Goal: Navigation & Orientation: Find specific page/section

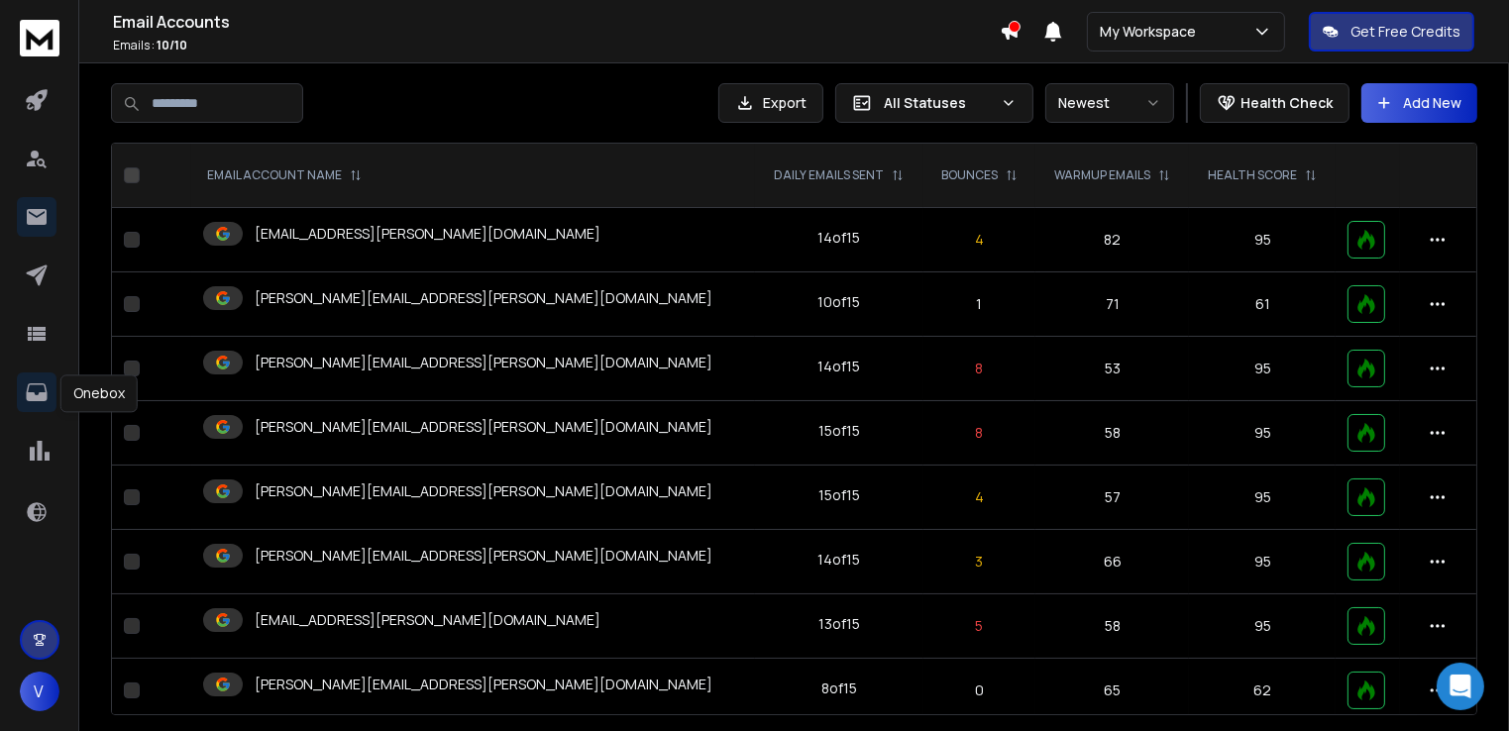
click at [33, 391] on icon at bounding box center [37, 393] width 24 height 24
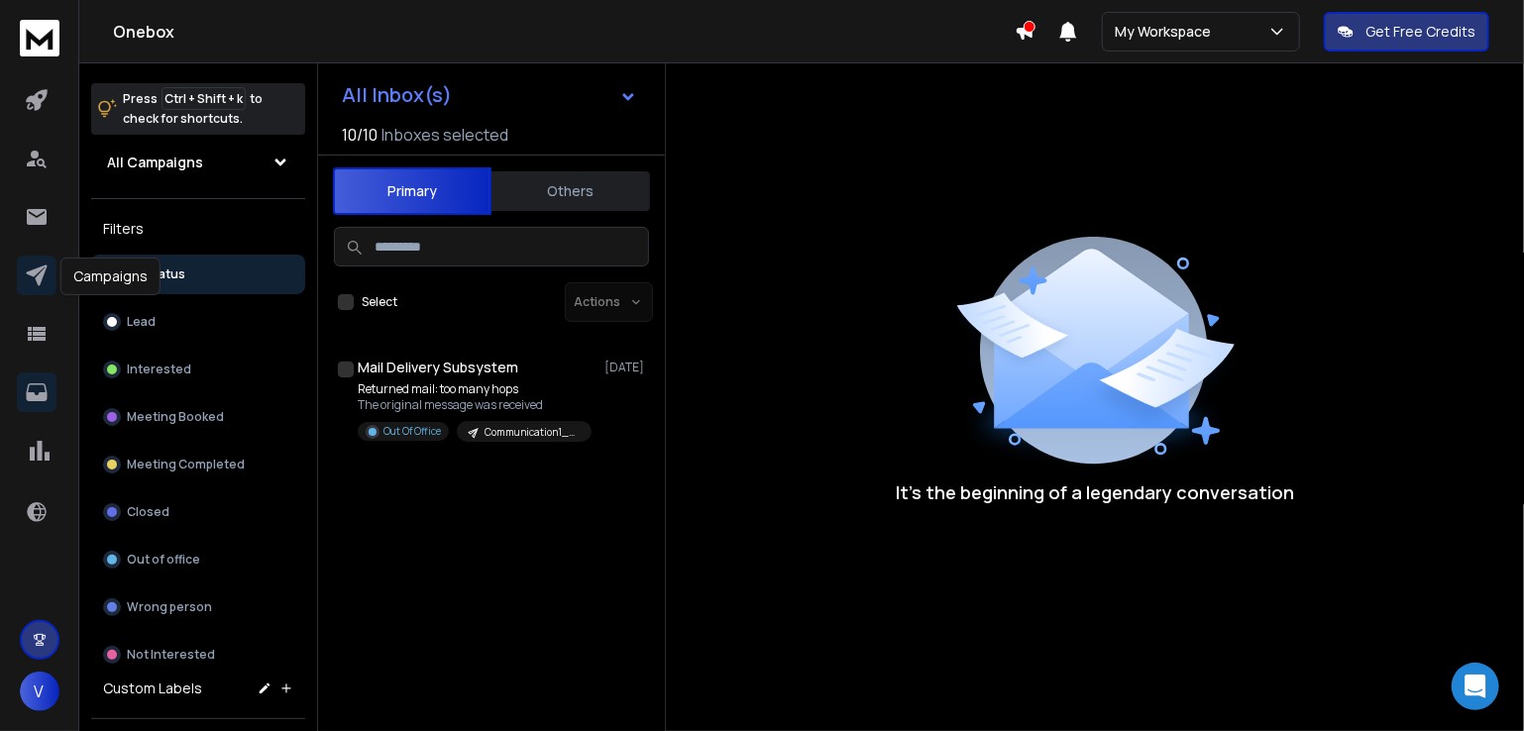
click at [40, 275] on icon at bounding box center [36, 275] width 21 height 21
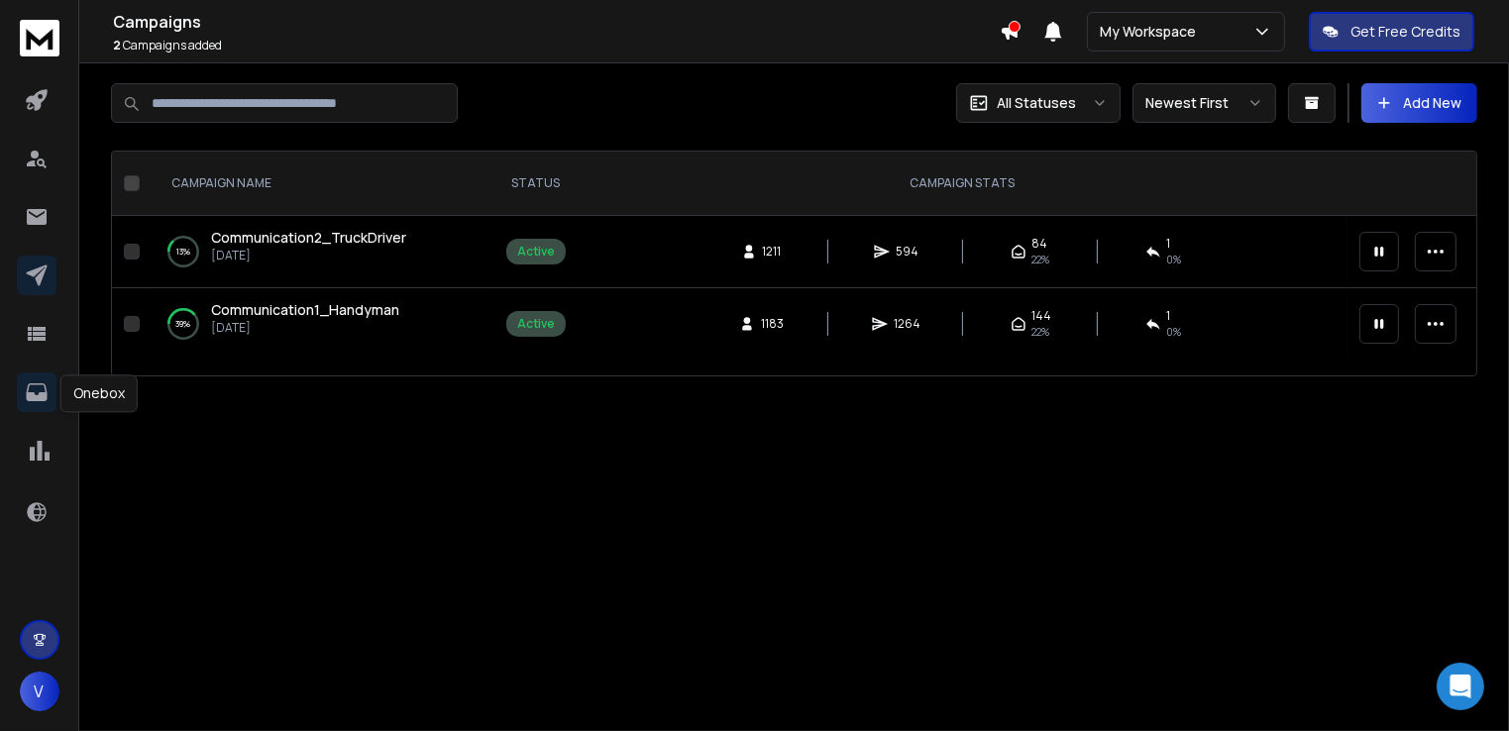
click at [35, 404] on icon at bounding box center [37, 393] width 24 height 24
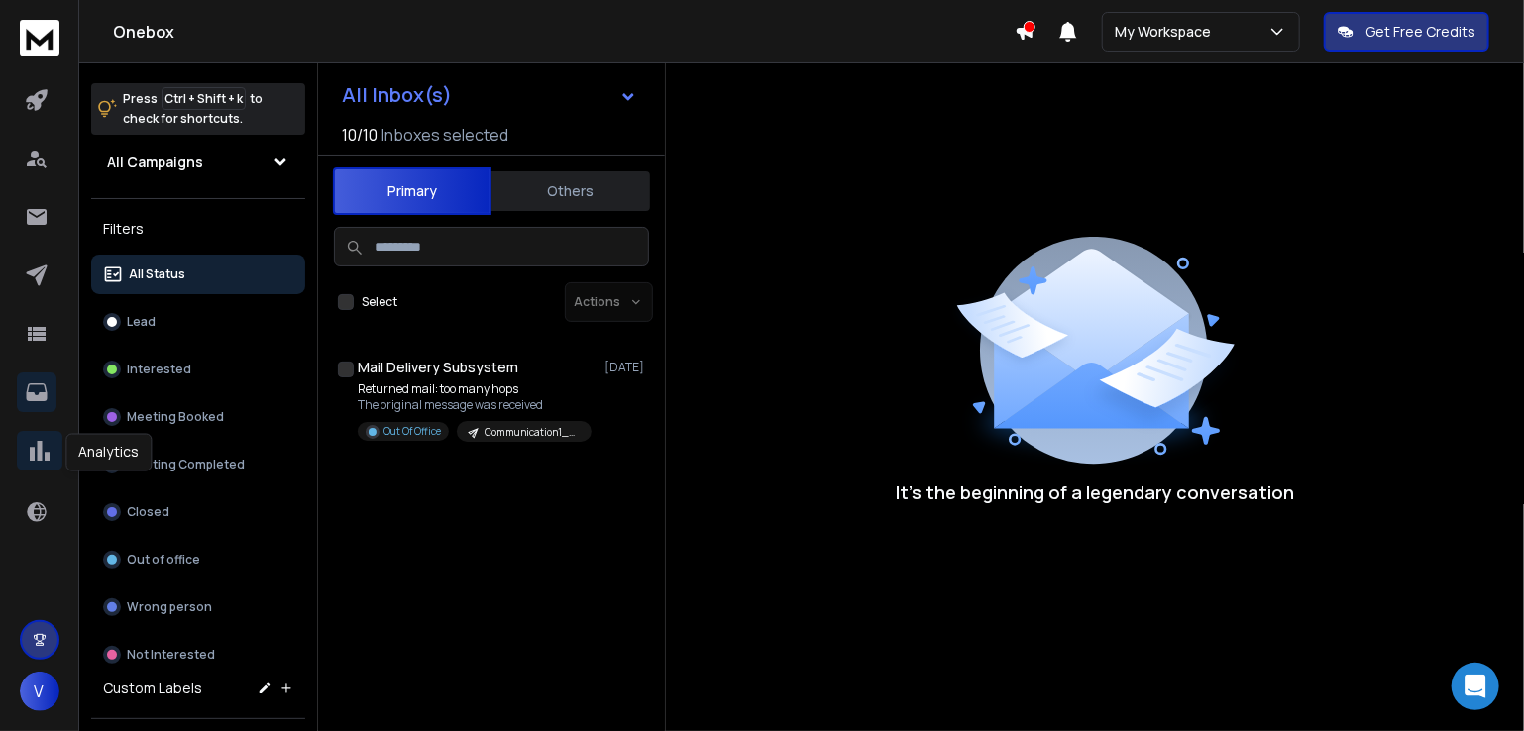
click at [41, 465] on icon at bounding box center [40, 451] width 30 height 30
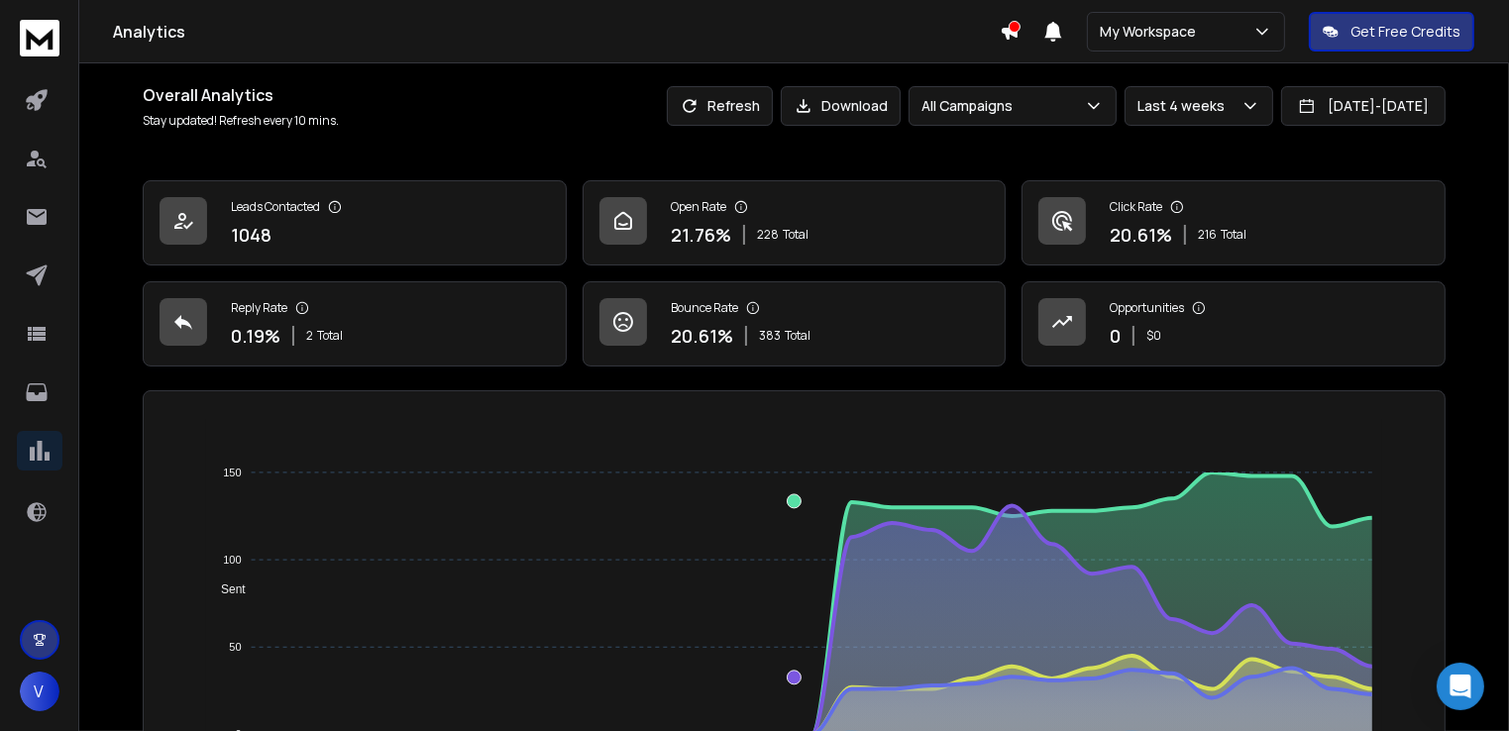
click at [472, 32] on h1 "Analytics" at bounding box center [556, 32] width 887 height 24
click at [856, 386] on div "Leads Contacted 1048 Open Rate 21.76 % 228 Total Click Rate 20.61 % 216 Total R…" at bounding box center [794, 506] width 1303 height 652
